Goal: Check status

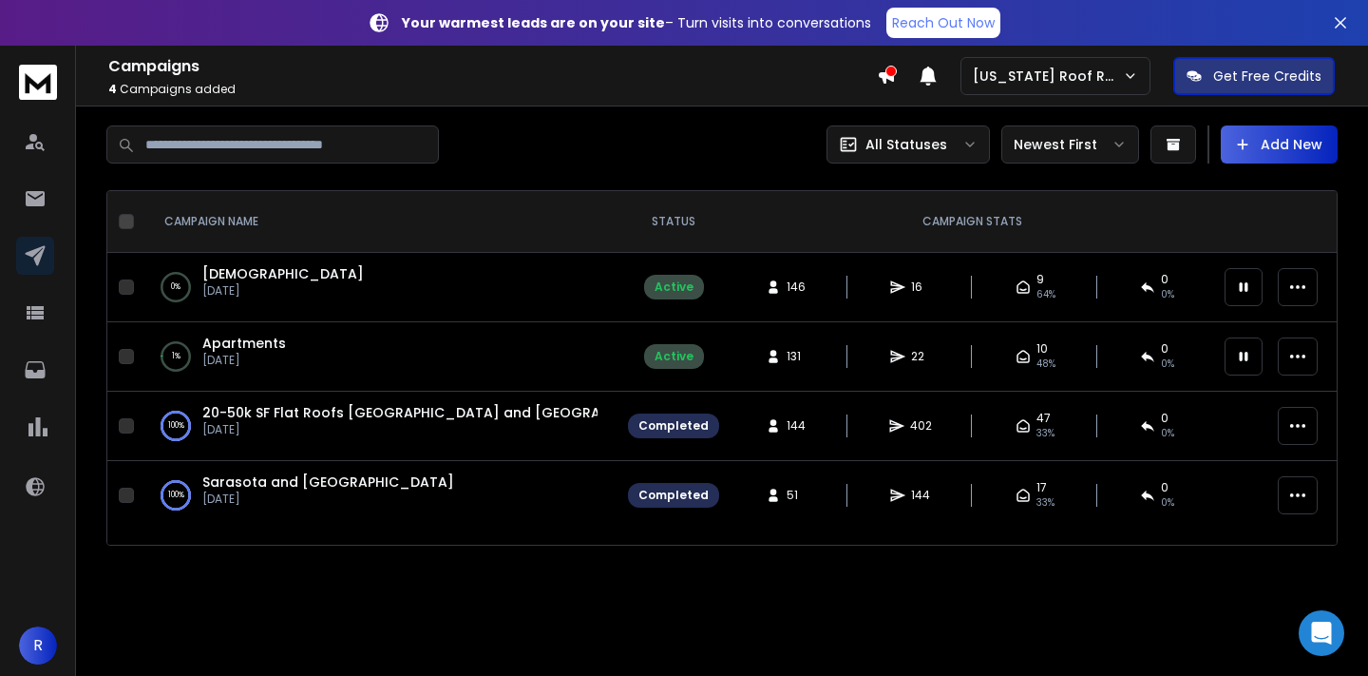
click at [316, 280] on div "0 % [DEMOGRAPHIC_DATA] [DATE]" at bounding box center [379, 287] width 437 height 46
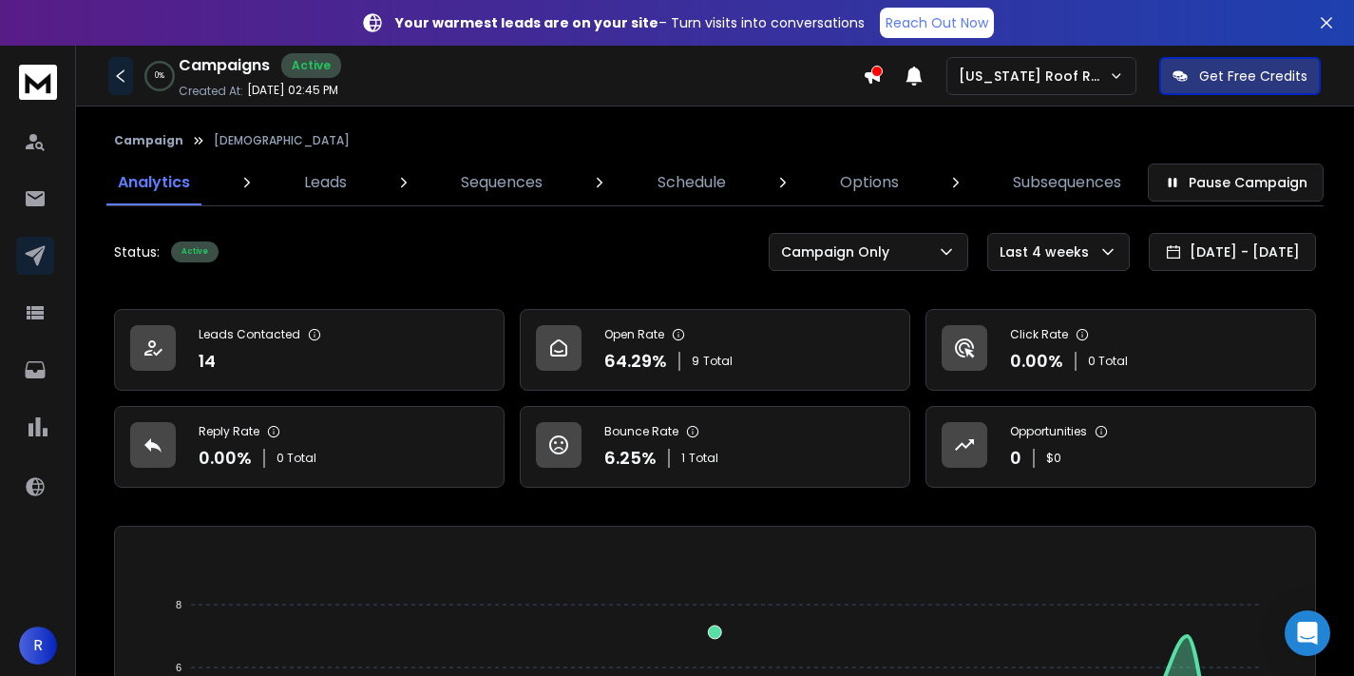
click at [126, 77] on icon at bounding box center [120, 75] width 17 height 17
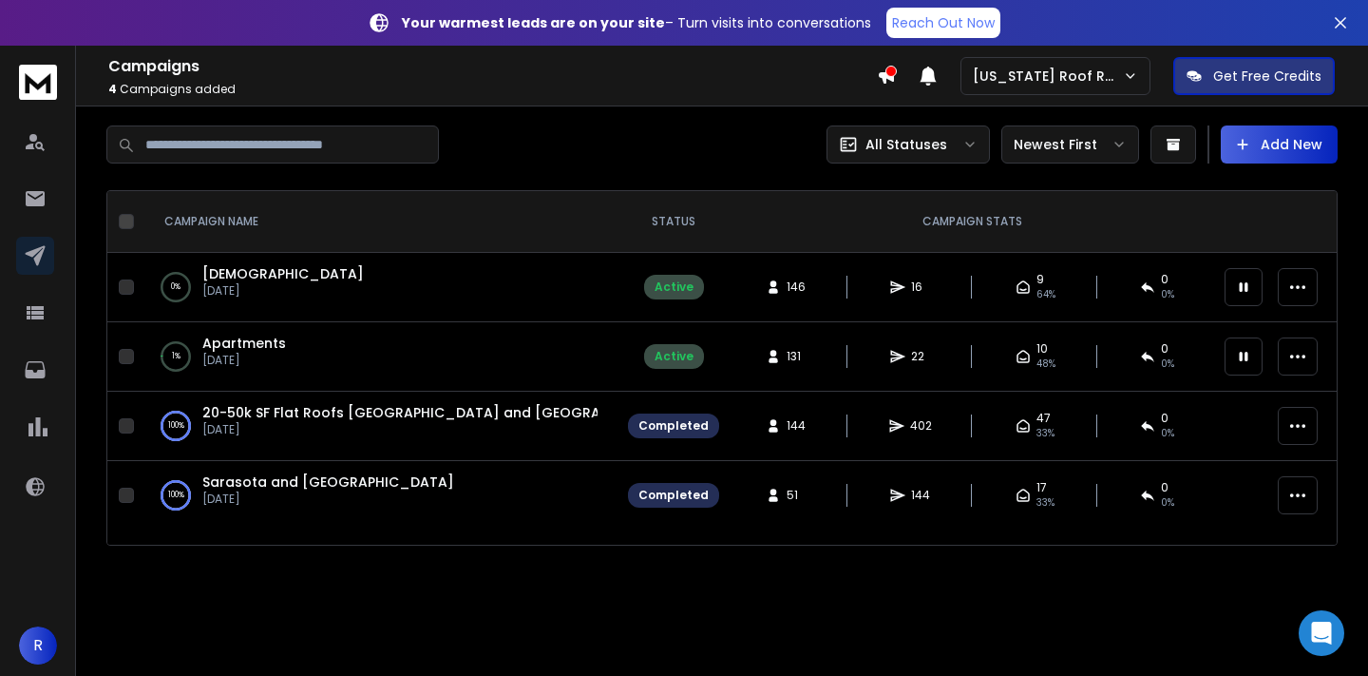
click at [366, 349] on div "1 % Apartments [DATE]" at bounding box center [379, 356] width 437 height 46
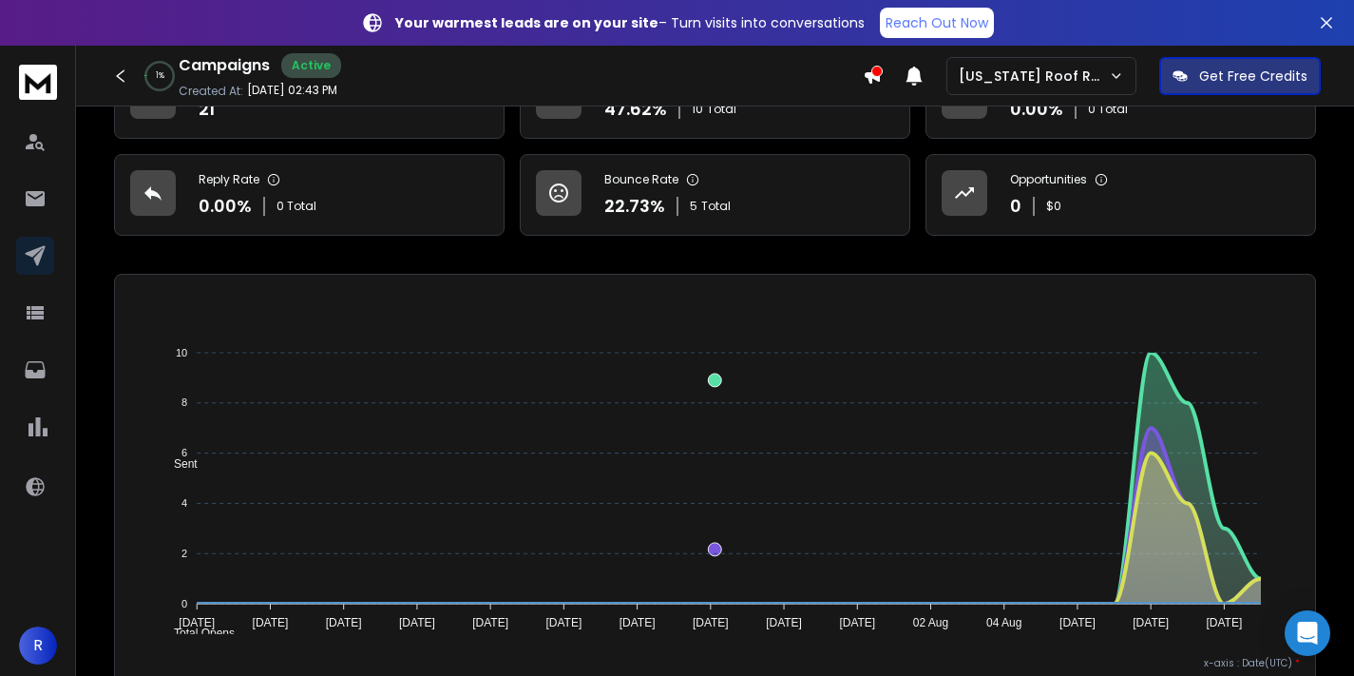
scroll to position [251, 0]
click at [122, 75] on icon at bounding box center [120, 75] width 17 height 17
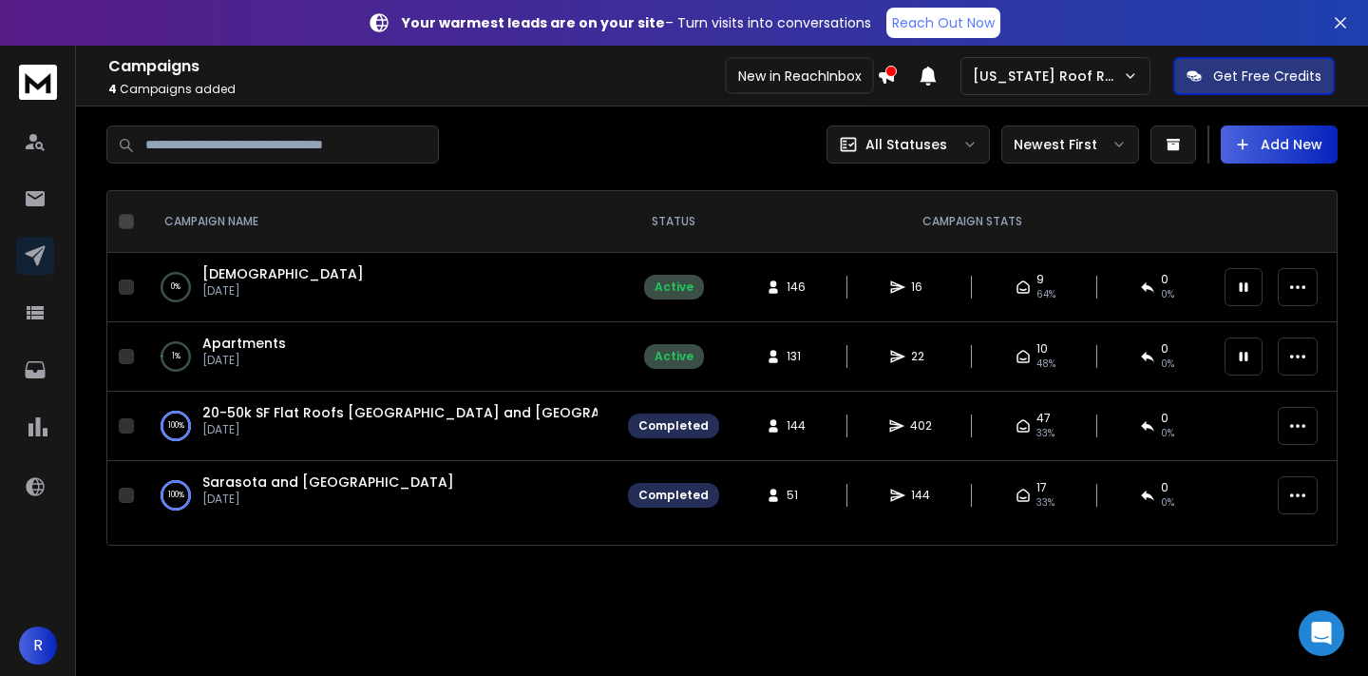
click at [886, 73] on icon at bounding box center [886, 75] width 15 height 15
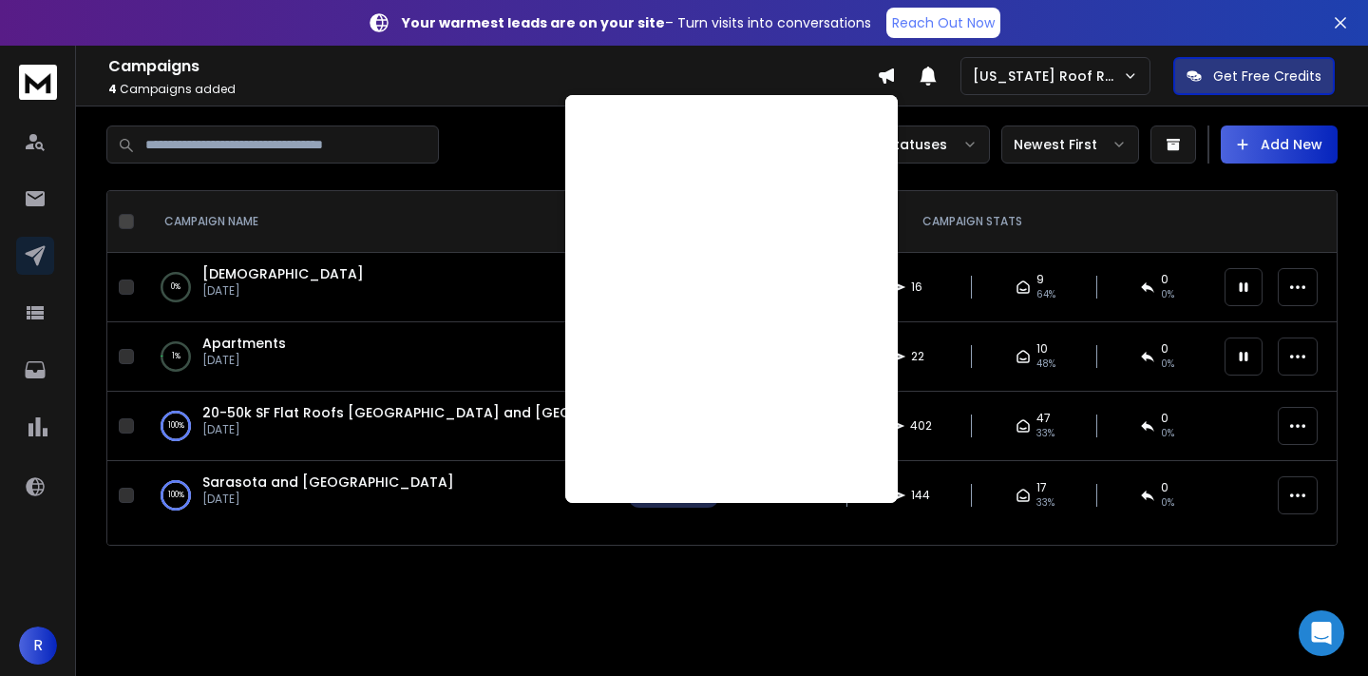
click at [504, 144] on div at bounding box center [414, 144] width 616 height 38
